Goal: Task Accomplishment & Management: Manage account settings

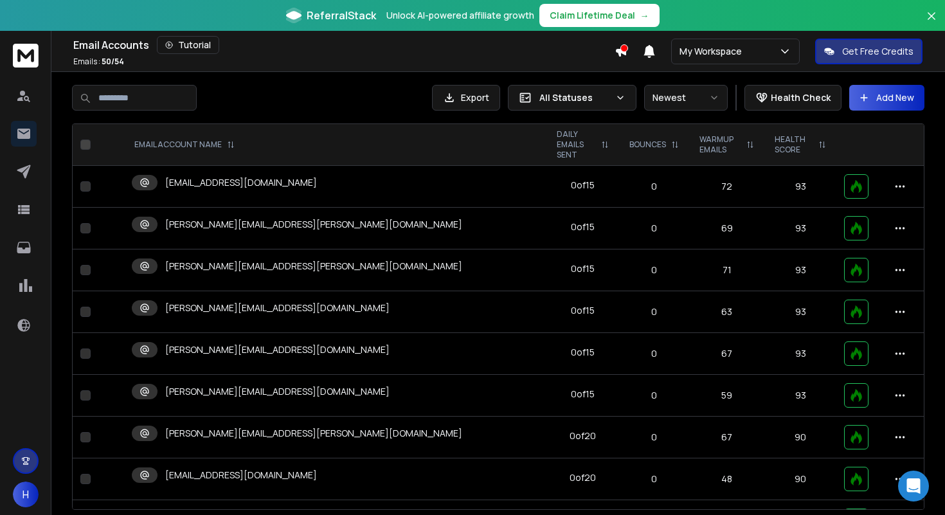
click at [893, 99] on button "Add New" at bounding box center [887, 98] width 75 height 26
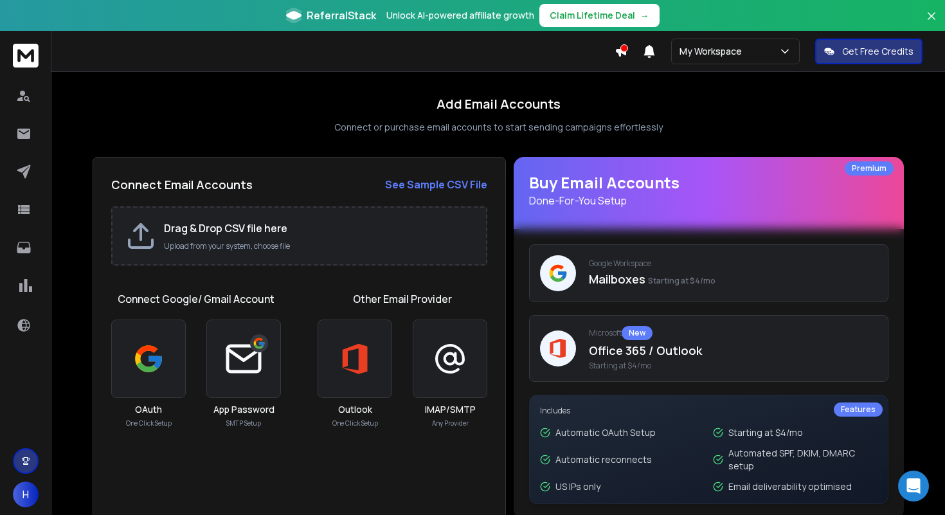
scroll to position [30, 0]
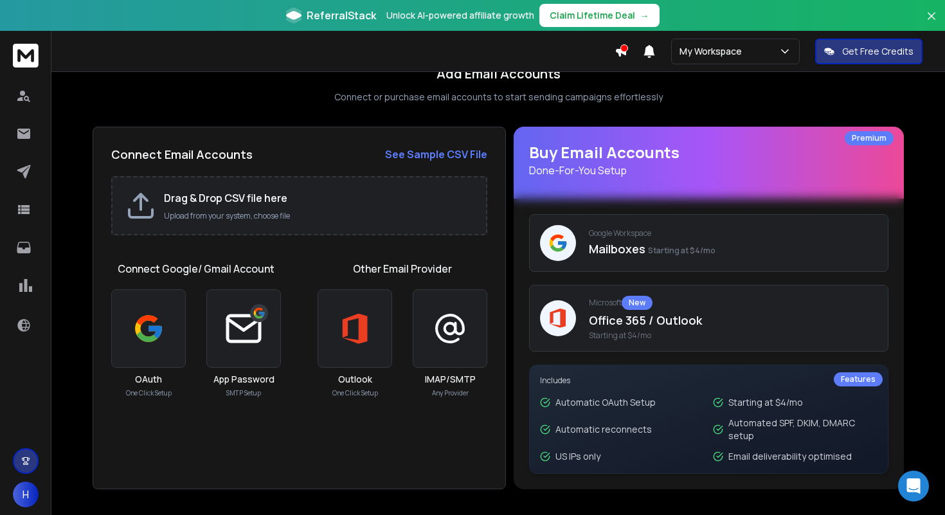
click at [424, 156] on strong "See Sample CSV File" at bounding box center [436, 154] width 102 height 14
click at [16, 139] on icon at bounding box center [23, 133] width 15 height 15
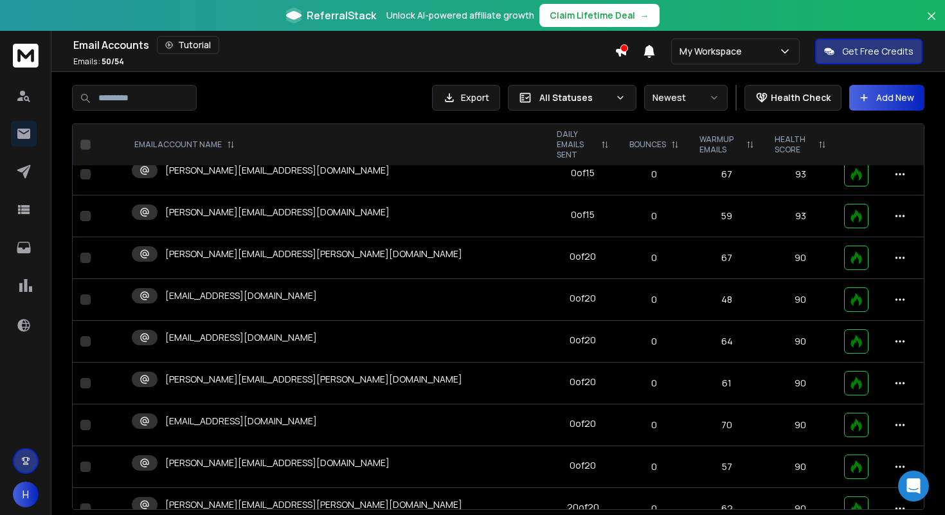
scroll to position [211, 0]
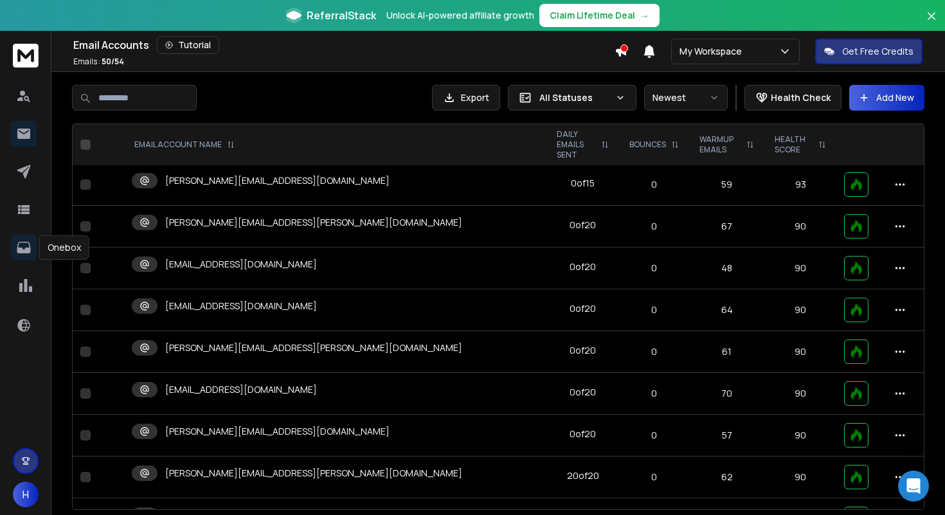
click at [31, 250] on link at bounding box center [24, 248] width 26 height 26
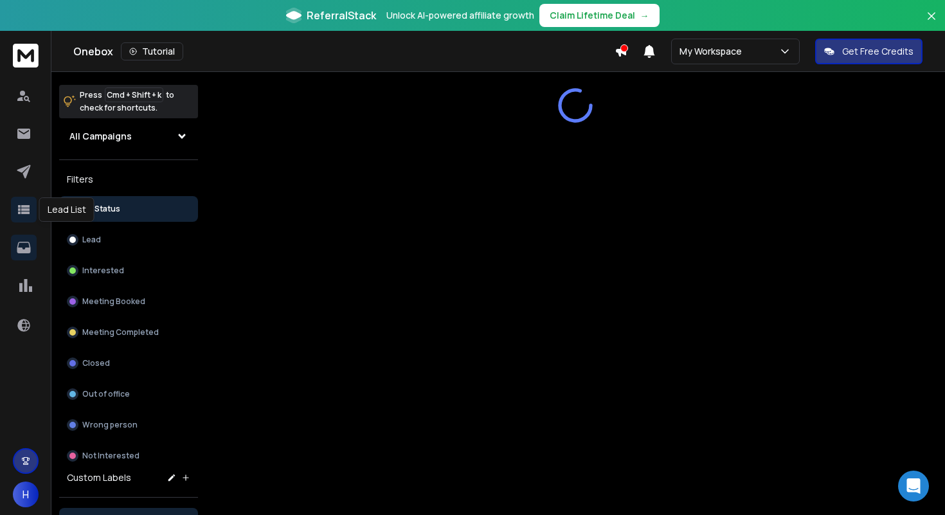
click at [21, 206] on icon at bounding box center [24, 209] width 12 height 9
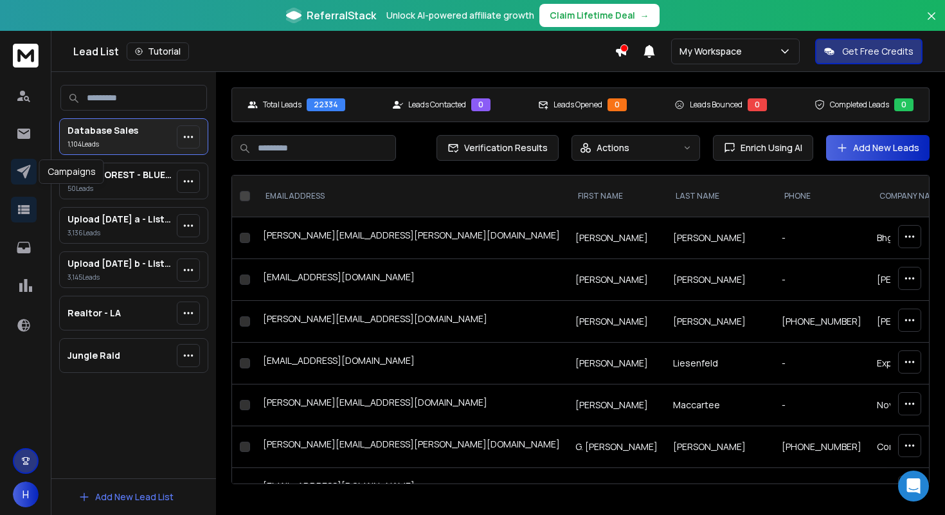
click at [21, 169] on icon at bounding box center [24, 172] width 14 height 14
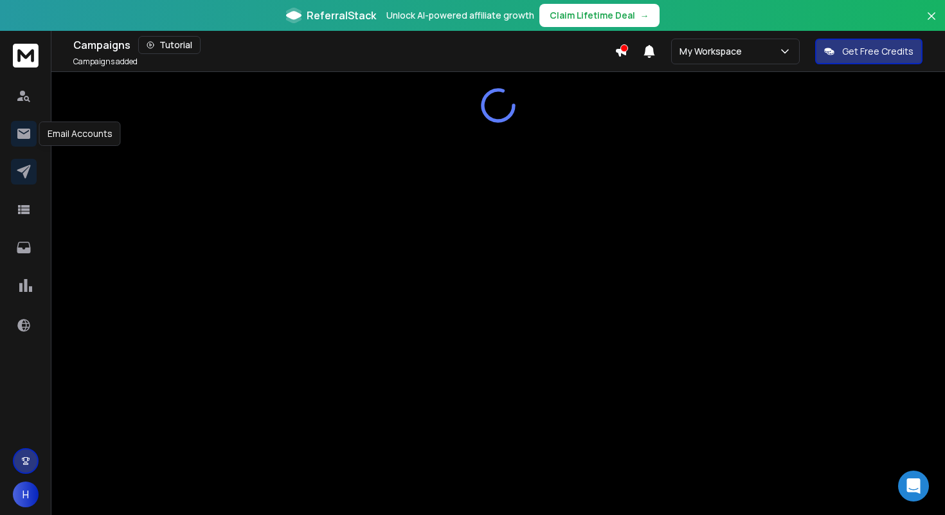
click at [17, 141] on link at bounding box center [24, 134] width 26 height 26
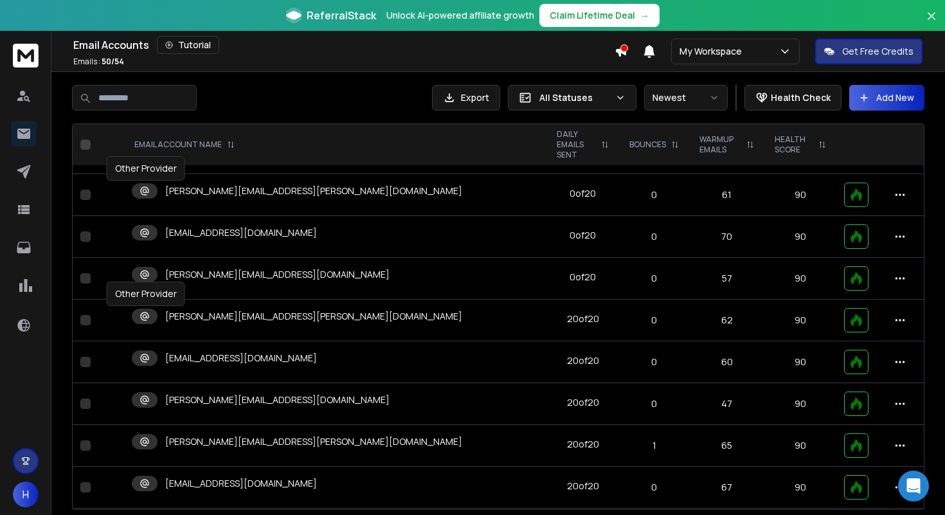
scroll to position [369, 0]
click at [23, 132] on icon at bounding box center [23, 134] width 13 height 10
click at [901, 96] on button "Add New" at bounding box center [887, 98] width 75 height 26
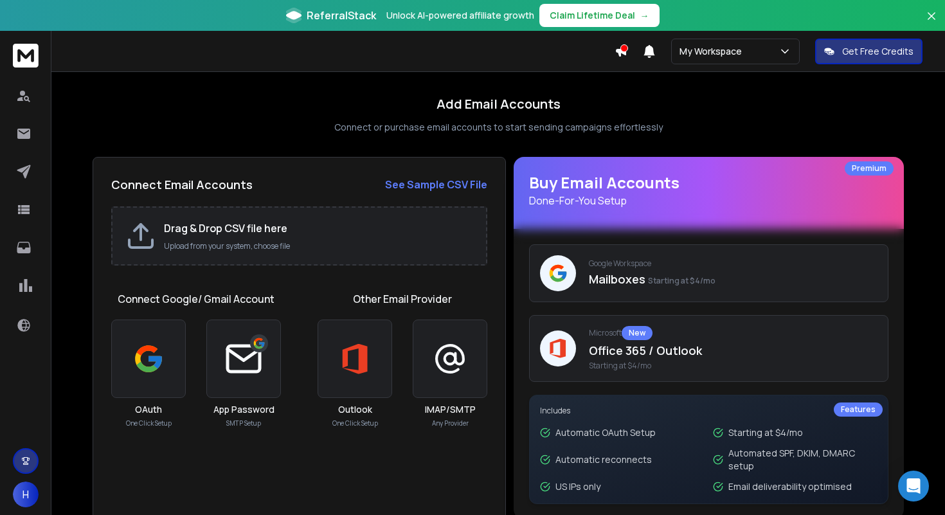
scroll to position [30, 0]
